Goal: Communication & Community: Answer question/provide support

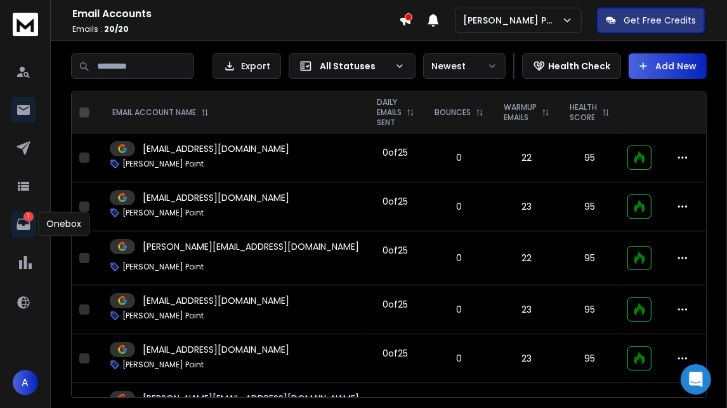
click at [22, 220] on icon at bounding box center [23, 223] width 15 height 15
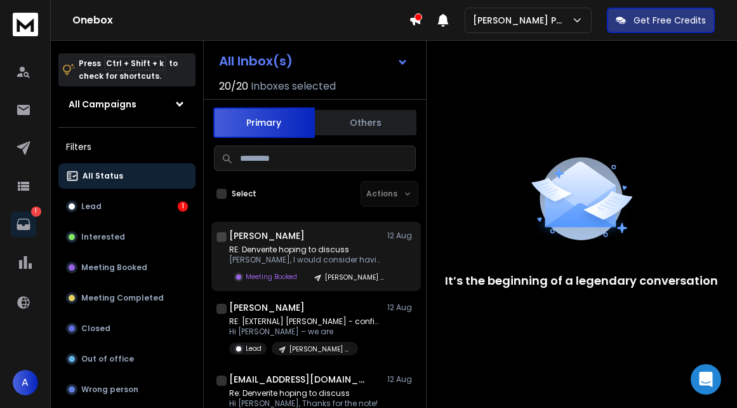
click at [326, 239] on div "[PERSON_NAME] [DATE]" at bounding box center [322, 235] width 187 height 13
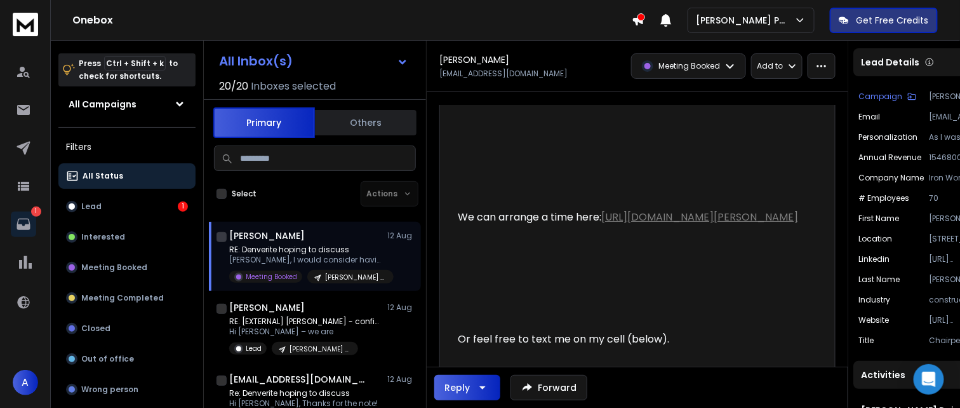
scroll to position [1396, 0]
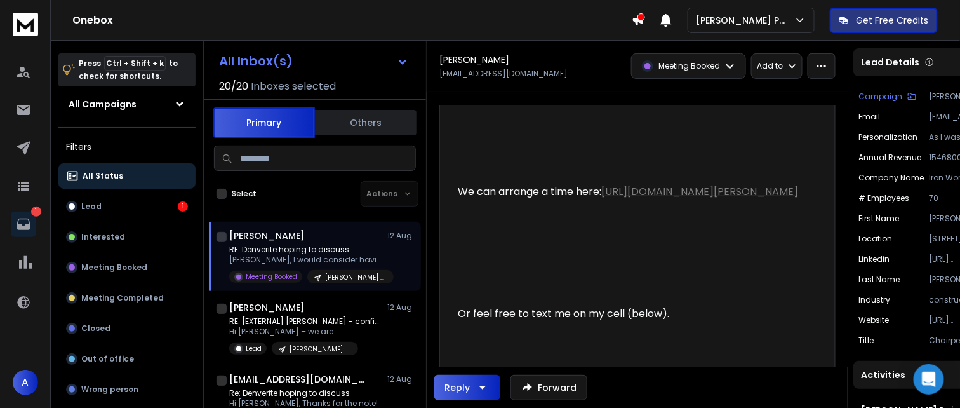
drag, startPoint x: 730, startPoint y: 211, endPoint x: 459, endPoint y: 211, distance: 271.0
click at [459, 199] on p "We can arrange a time here: [URL][DOMAIN_NAME][PERSON_NAME]" at bounding box center [632, 191] width 349 height 15
copy link "[URL][DOMAIN_NAME][PERSON_NAME]"
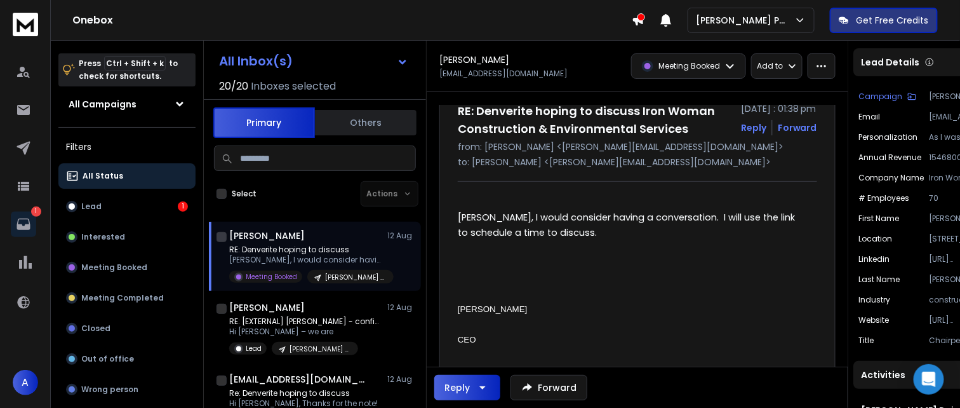
scroll to position [0, 0]
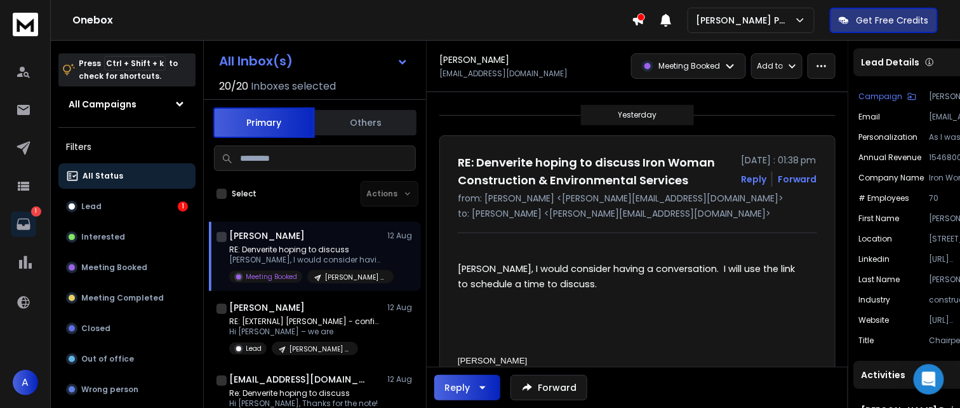
click at [727, 177] on button "Reply" at bounding box center [753, 179] width 25 height 13
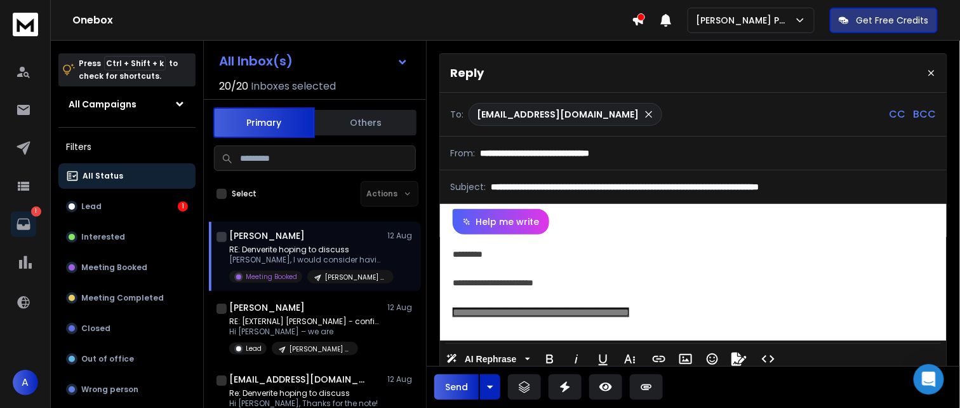
click at [590, 314] on link "**********" at bounding box center [541, 312] width 176 height 10
click at [552, 280] on div "**********" at bounding box center [687, 282] width 469 height 14
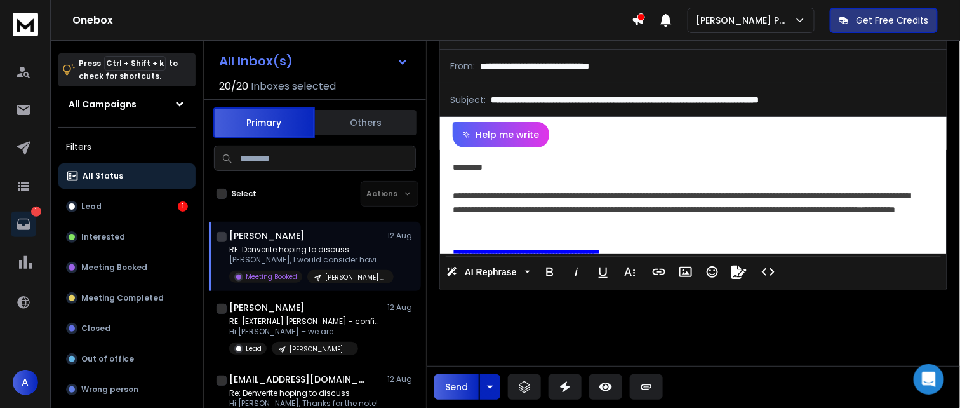
click at [549, 232] on div at bounding box center [692, 238] width 479 height 14
click at [454, 388] on button "Send" at bounding box center [456, 386] width 44 height 25
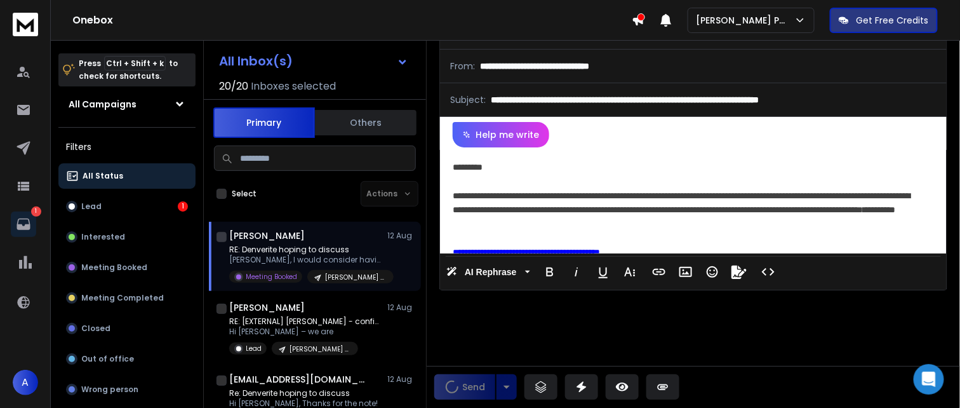
click at [293, 251] on p "RE: Denverite hoping to discuss" at bounding box center [305, 249] width 152 height 10
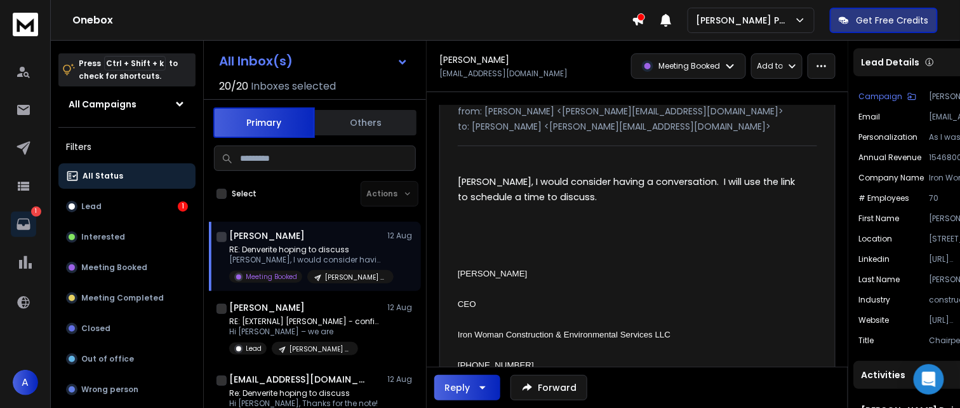
click at [272, 252] on p "RE: Denverite hoping to discuss" at bounding box center [305, 249] width 152 height 10
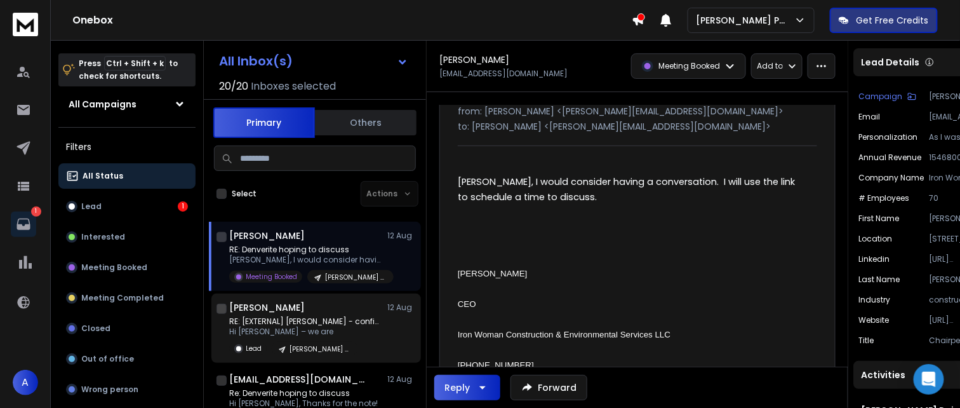
click at [279, 314] on div "[PERSON_NAME] [DATE] RE: [EXTERNAL] [PERSON_NAME] - confidential Hi [PERSON_NAM…" at bounding box center [322, 328] width 187 height 54
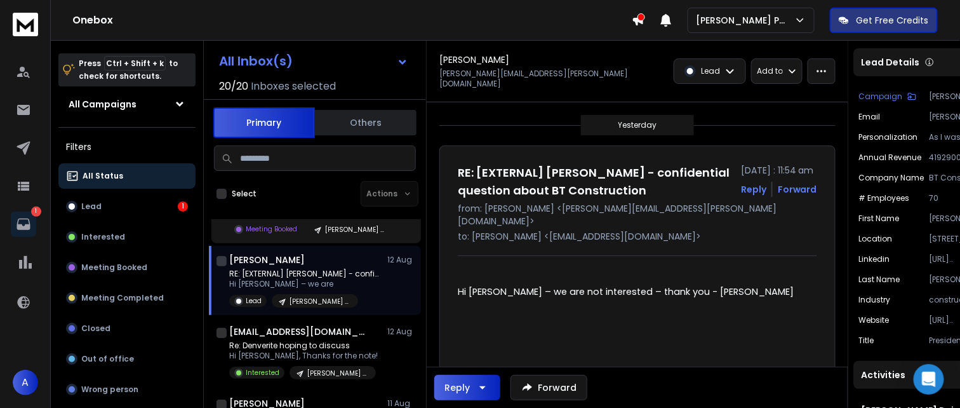
scroll to position [63, 0]
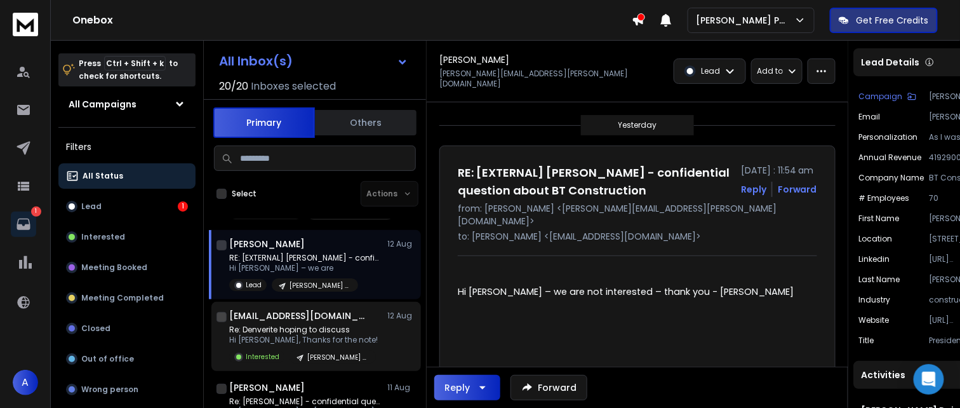
click at [298, 326] on p "Re: Denverite hoping to discuss" at bounding box center [303, 329] width 149 height 10
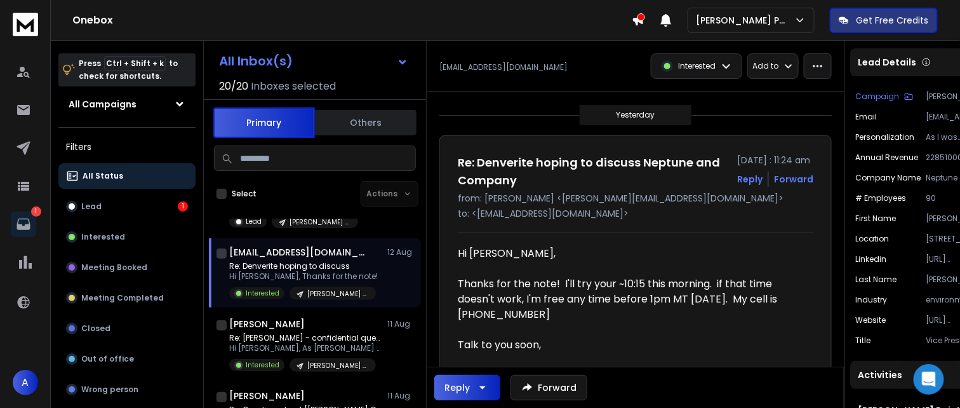
scroll to position [190, 0]
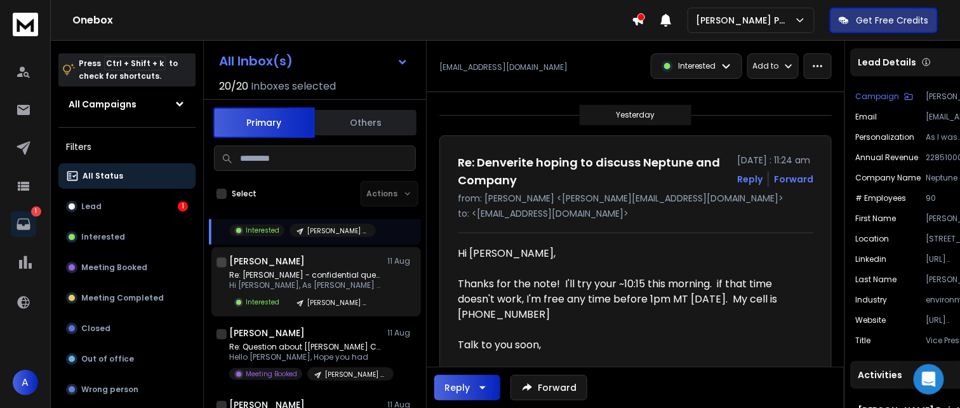
click at [294, 272] on p "Re: [PERSON_NAME] - confidential question" at bounding box center [305, 275] width 152 height 10
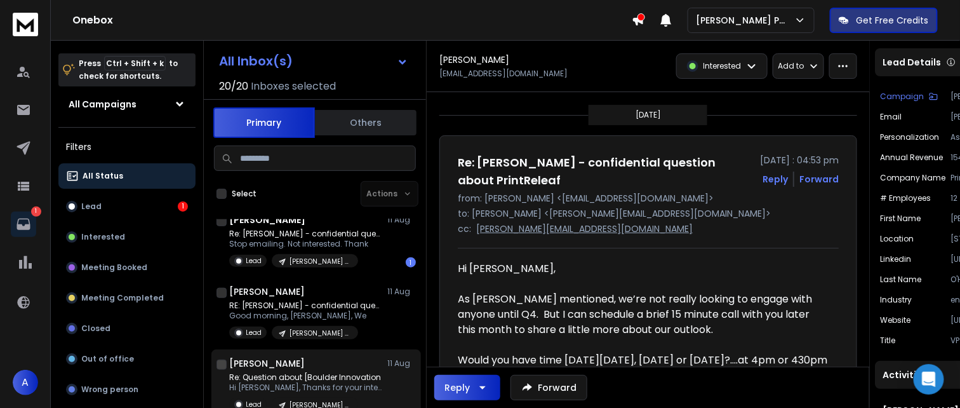
scroll to position [444, 0]
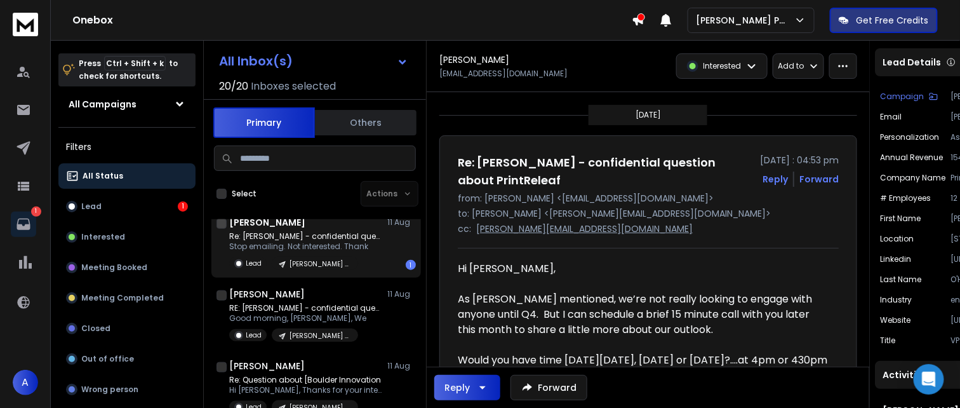
click at [304, 241] on p "Stop emailing. Not interested. Thank" at bounding box center [305, 246] width 152 height 10
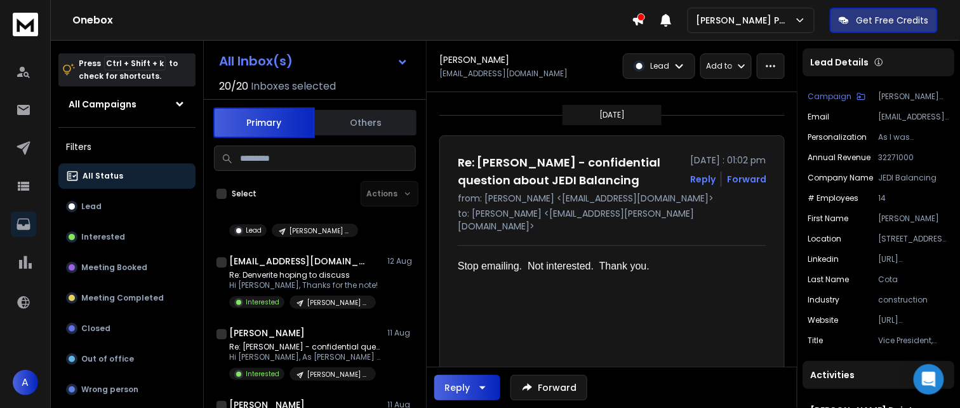
scroll to position [0, 0]
